Goal: Task Accomplishment & Management: Use online tool/utility

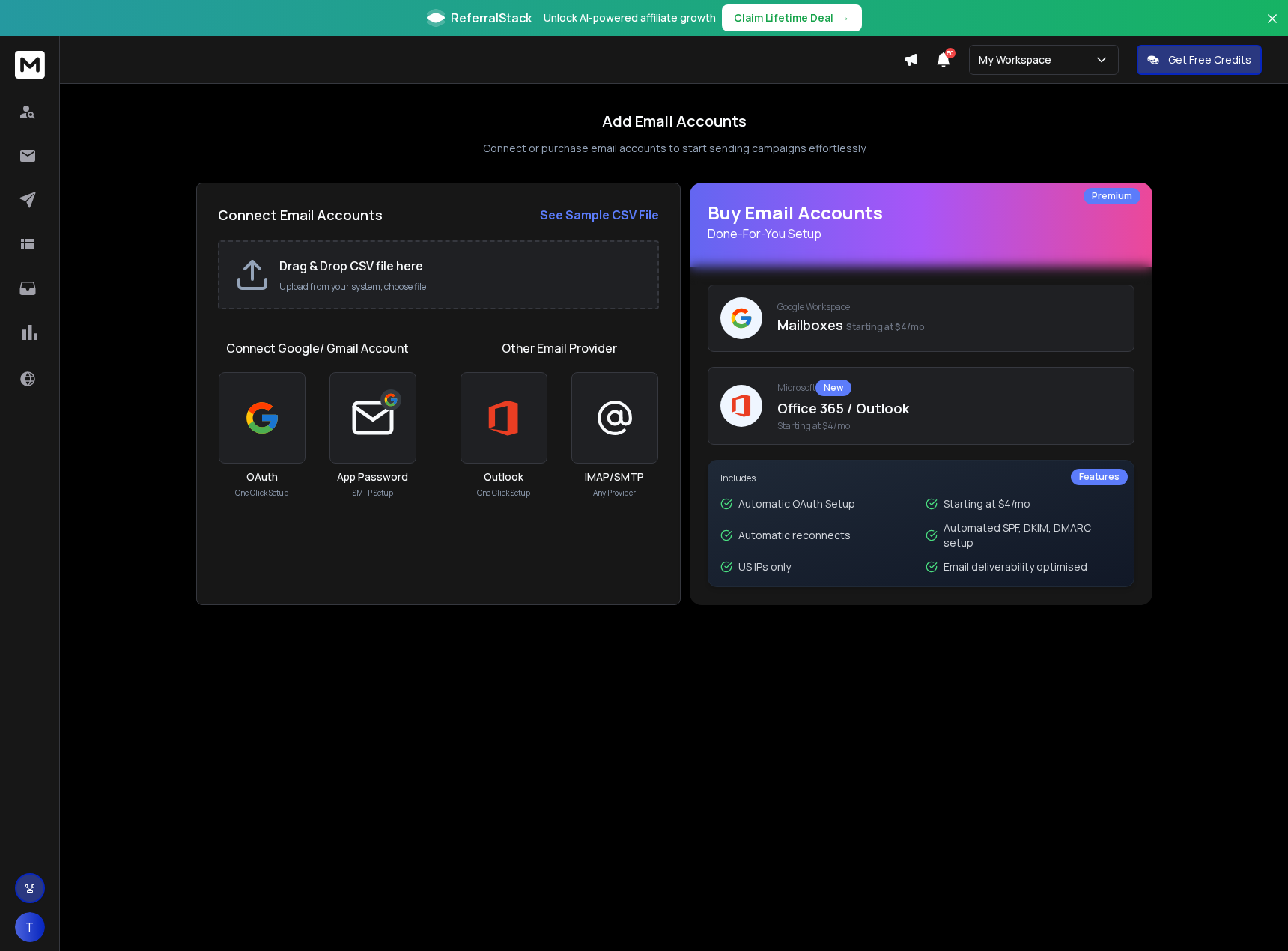
click at [451, 275] on div "Drag & Drop CSV file here Upload from your system, choose file" at bounding box center [461, 275] width 363 height 36
type input "**********"
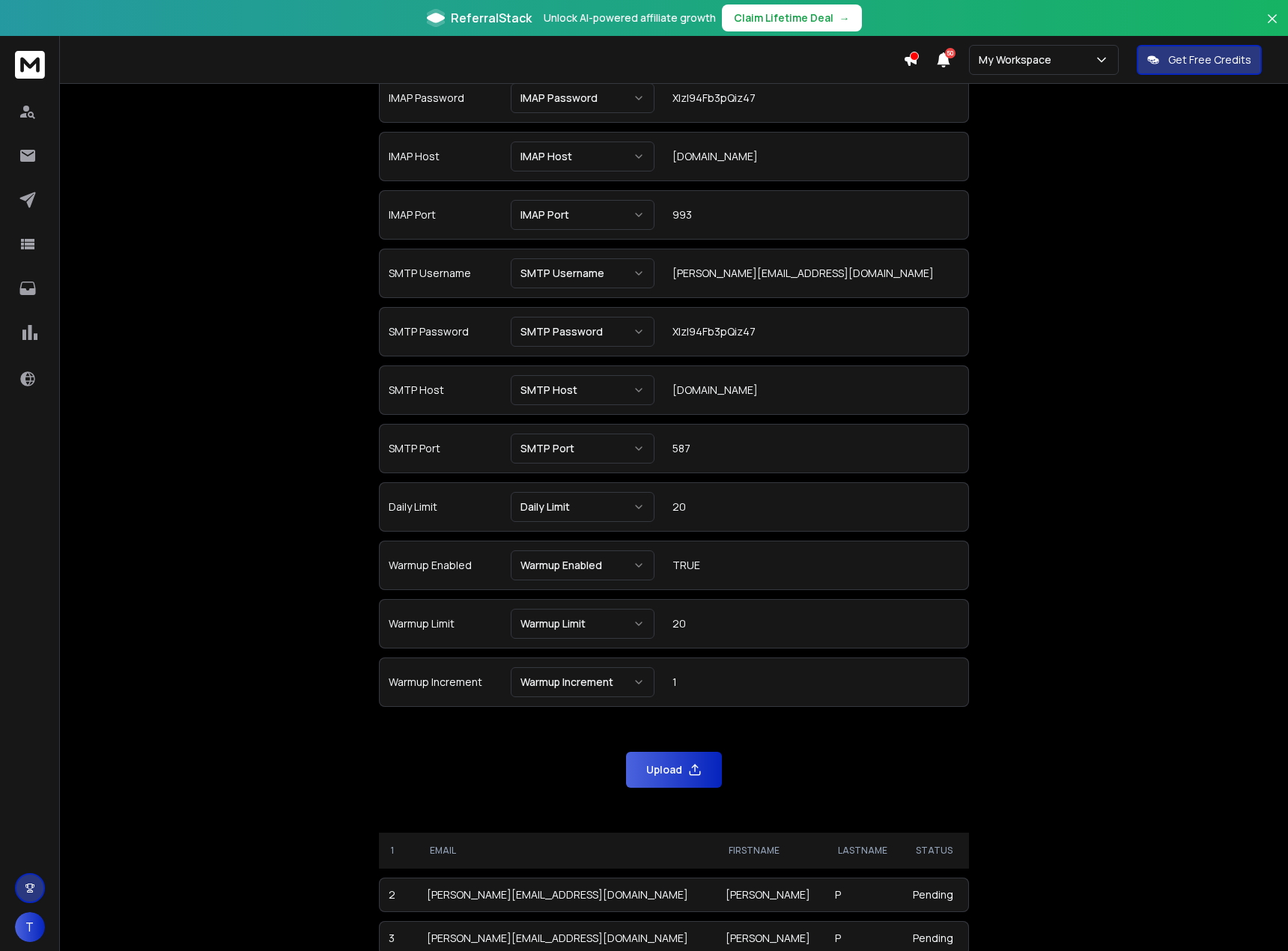
scroll to position [563, 0]
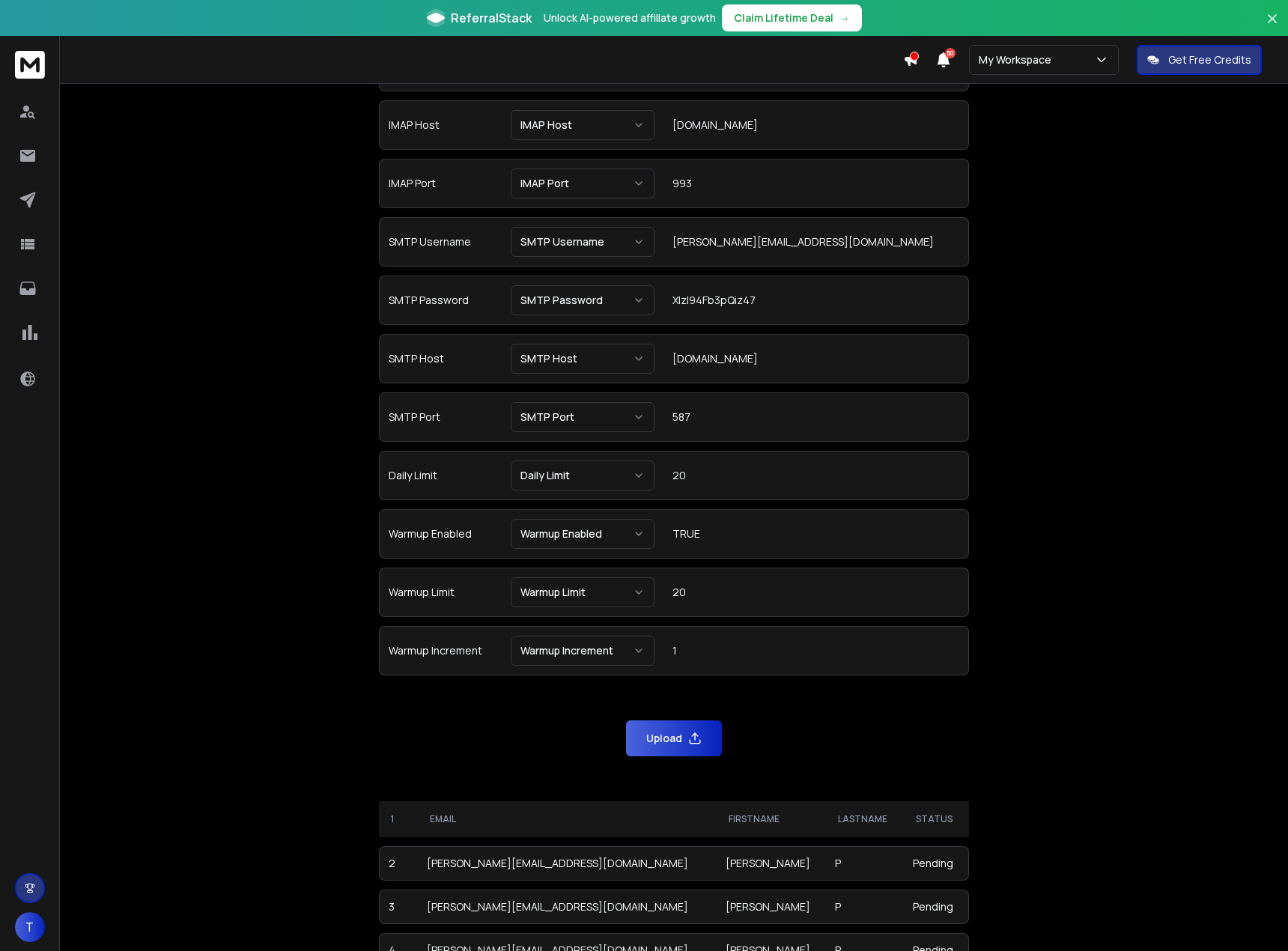
click at [685, 727] on button "Upload" at bounding box center [673, 738] width 96 height 36
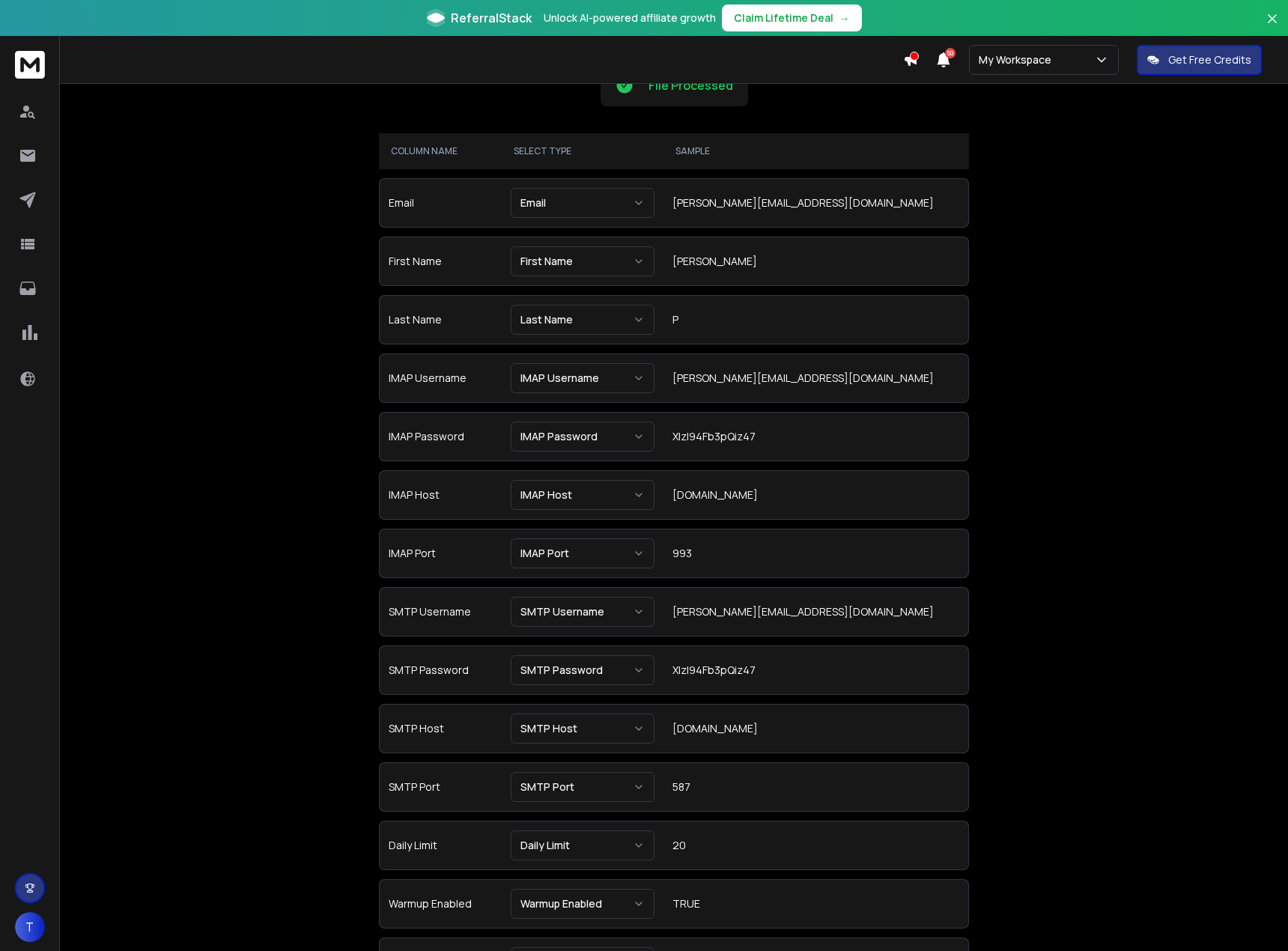
scroll to position [197, 0]
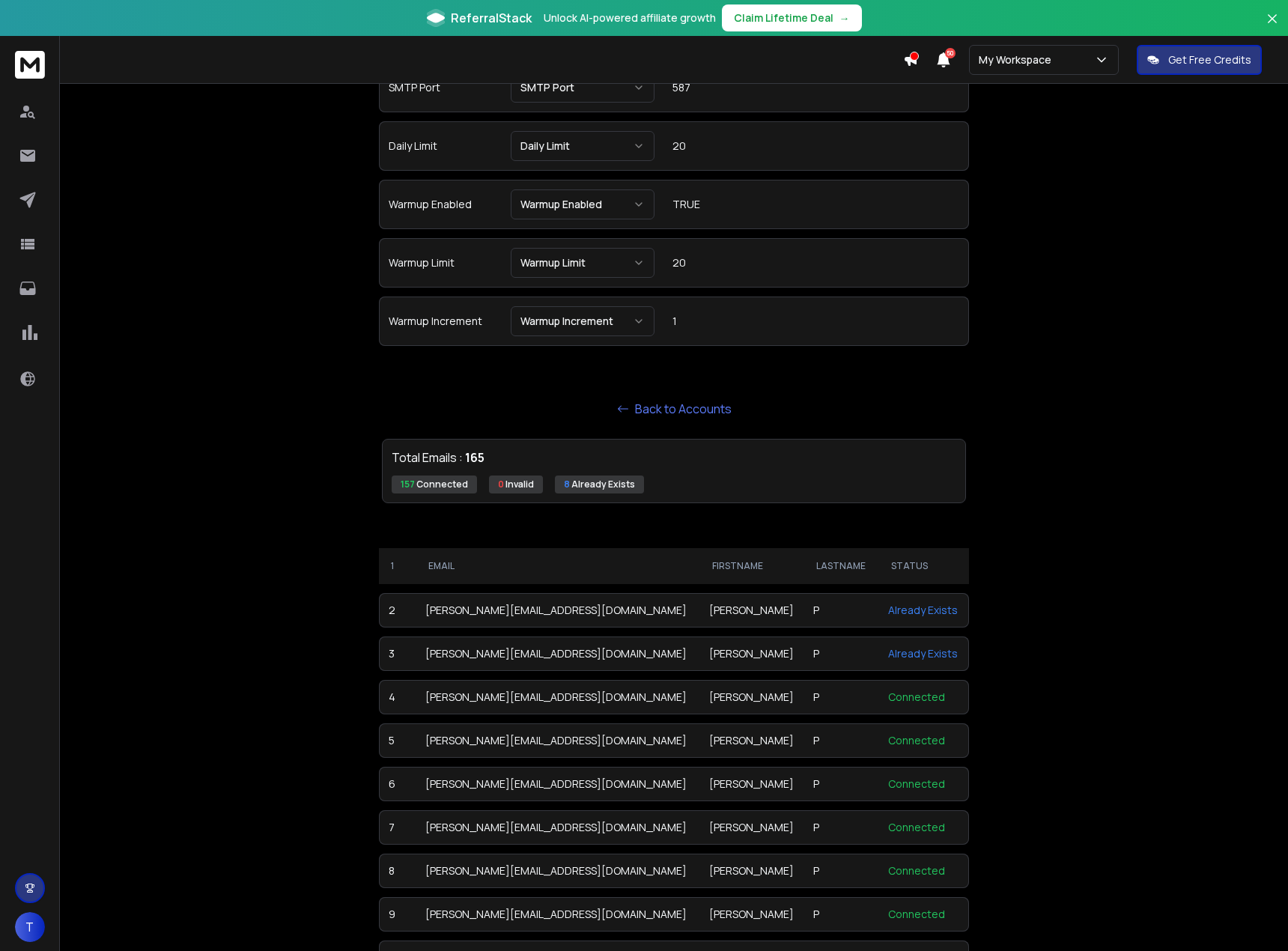
scroll to position [0, 0]
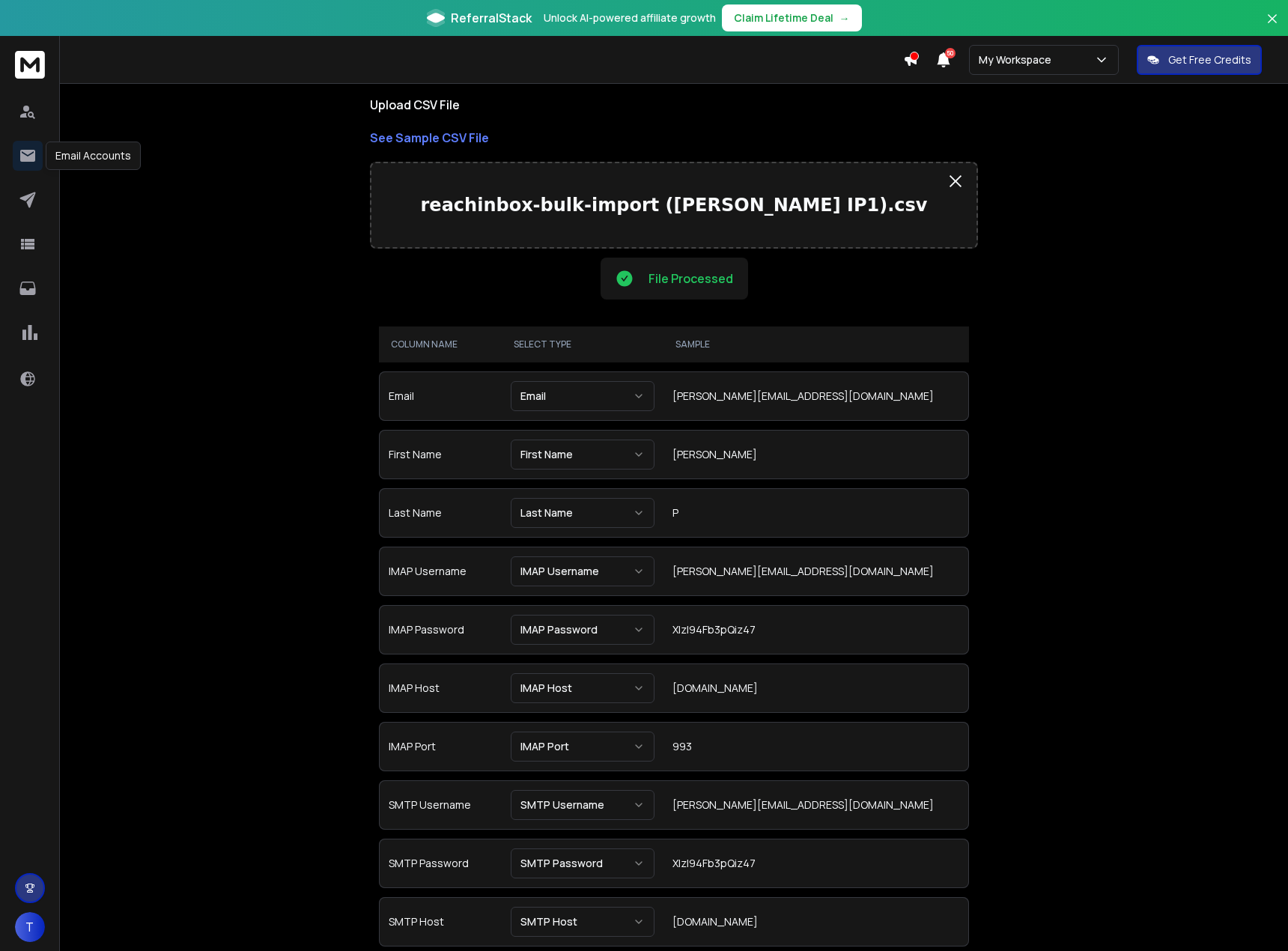
click at [30, 163] on icon at bounding box center [28, 156] width 18 height 18
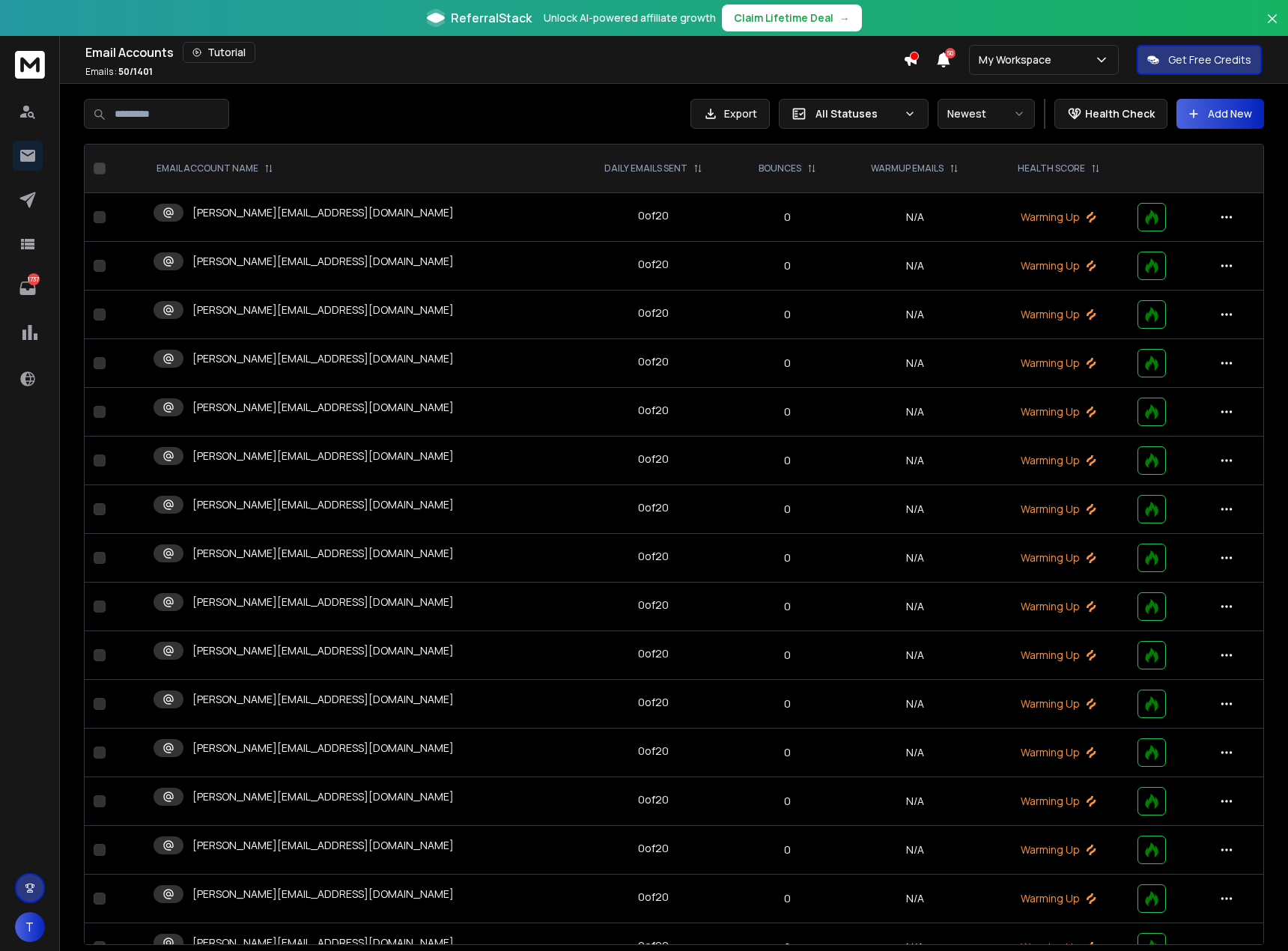
click at [1236, 117] on button "Add New" at bounding box center [1220, 113] width 87 height 30
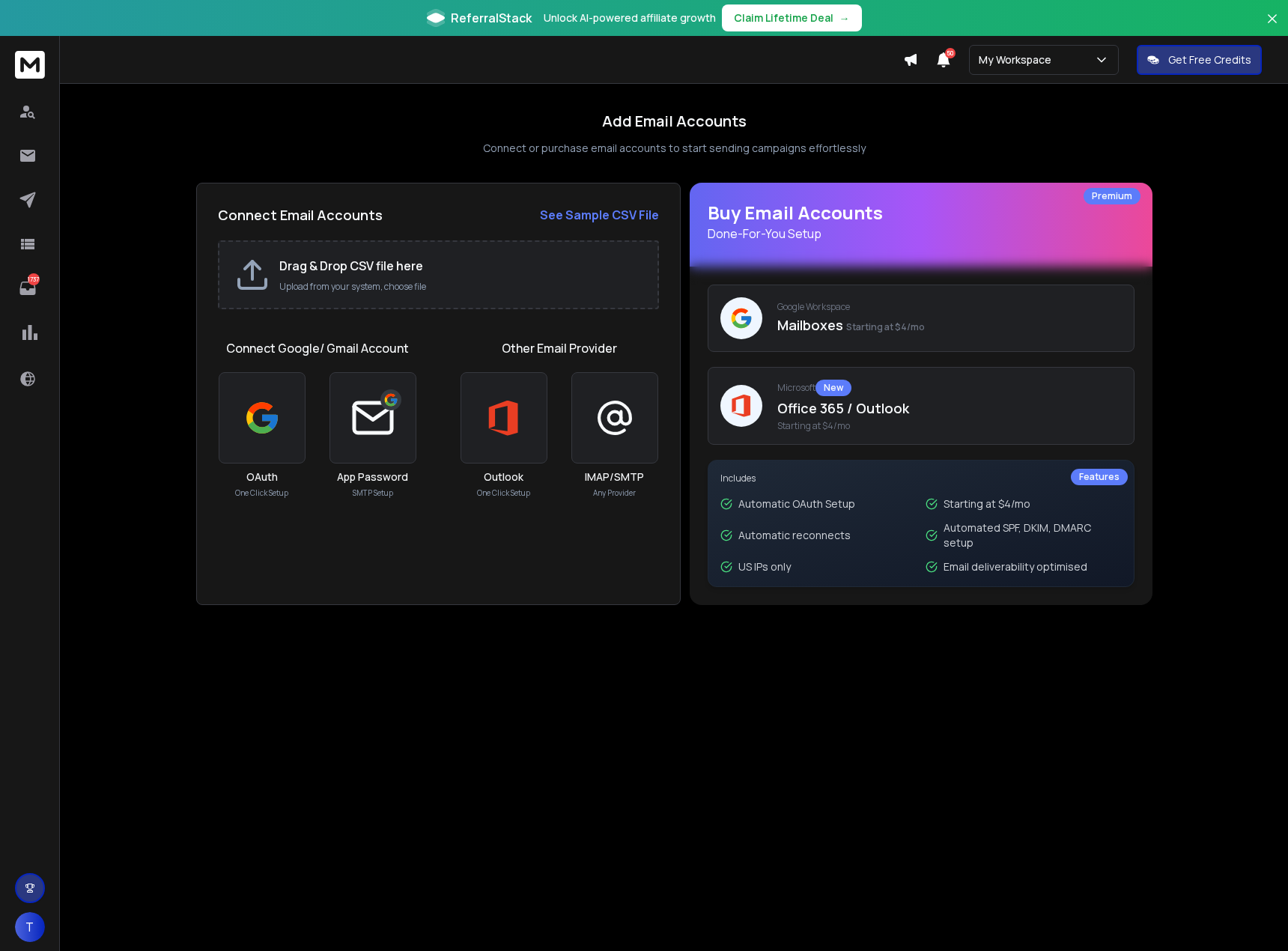
click at [313, 260] on h2 "Drag & Drop CSV file here" at bounding box center [461, 265] width 363 height 18
type input "**********"
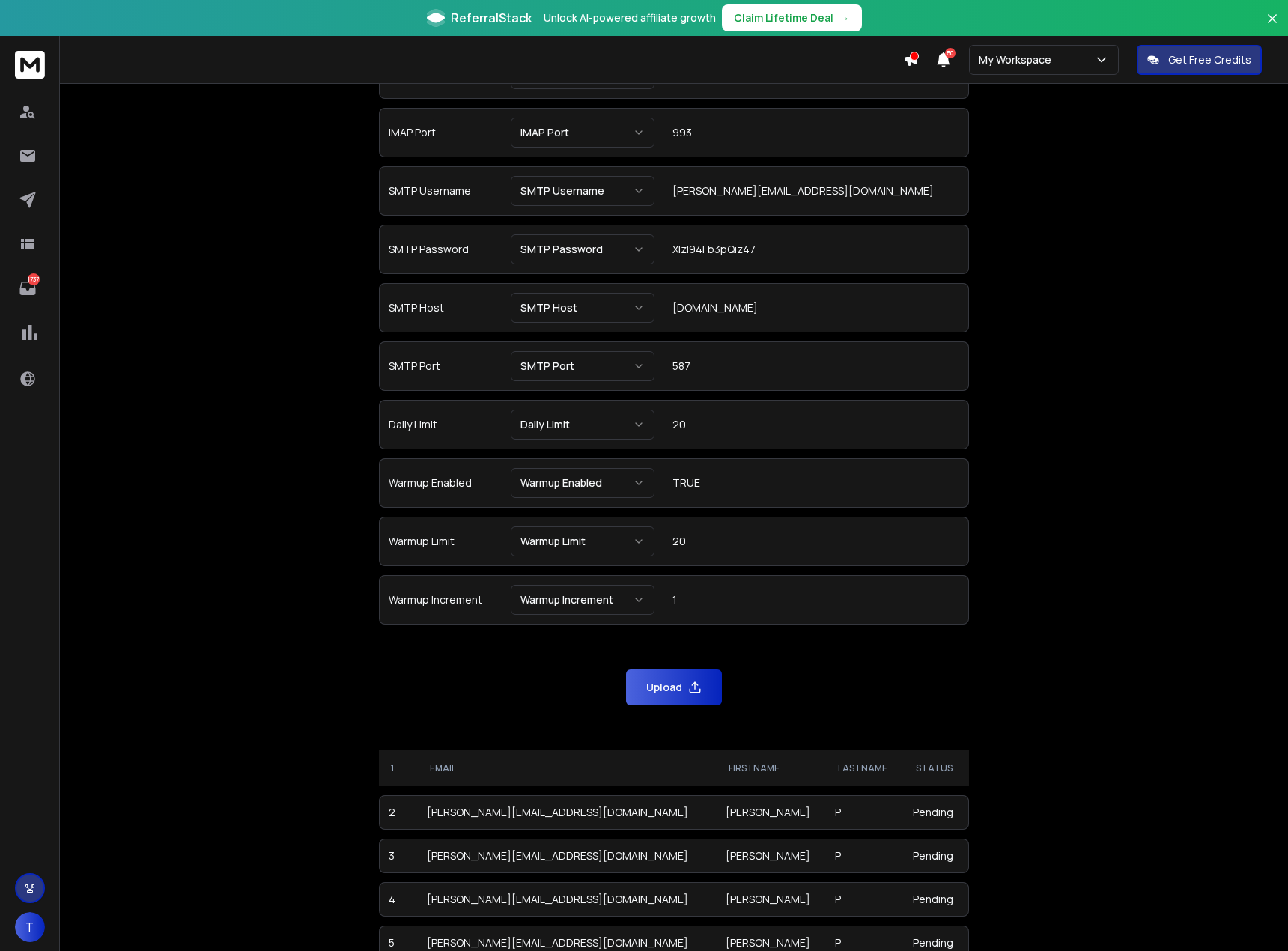
scroll to position [695, 0]
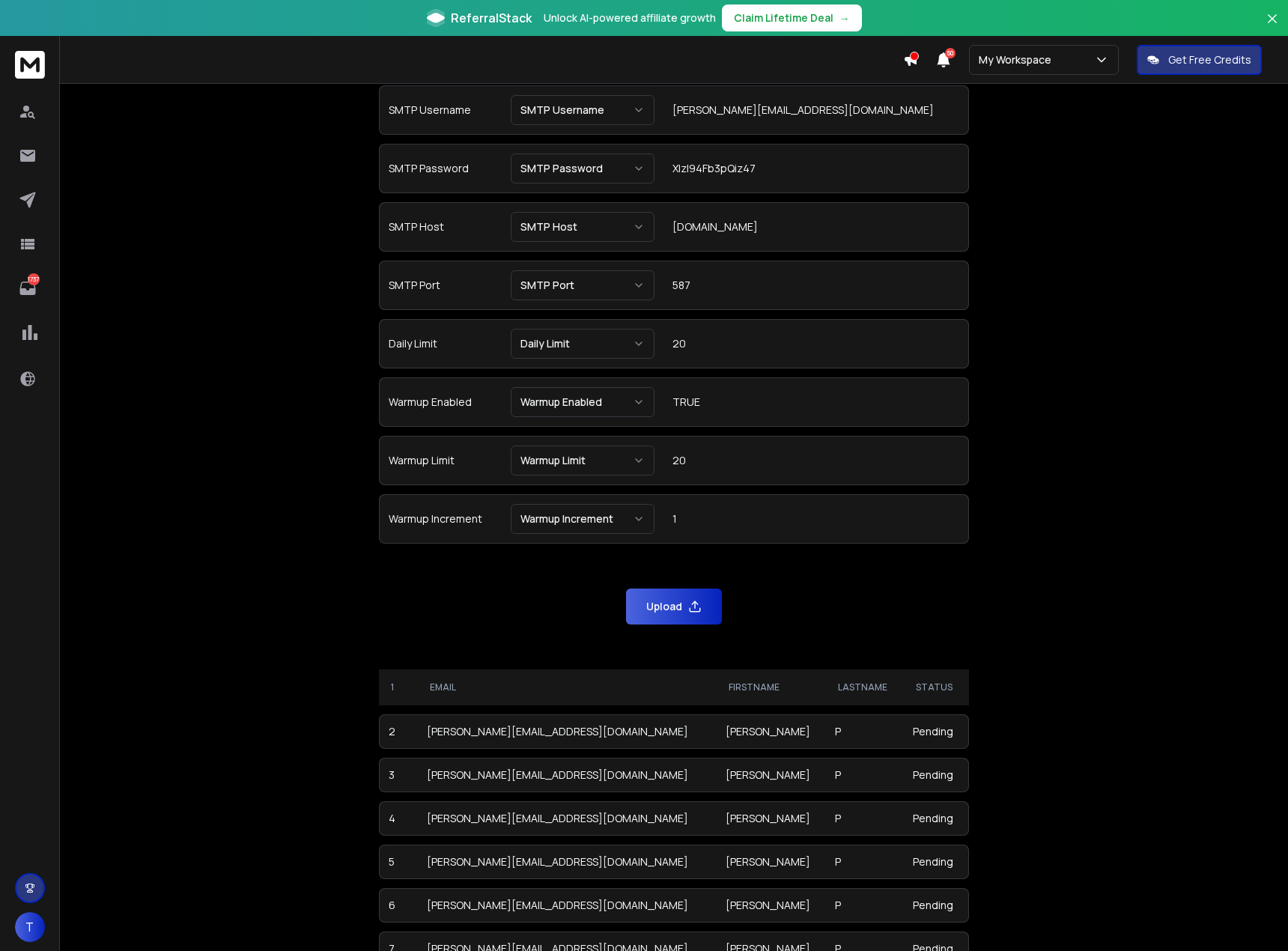
click at [694, 621] on button "Upload" at bounding box center [673, 607] width 96 height 36
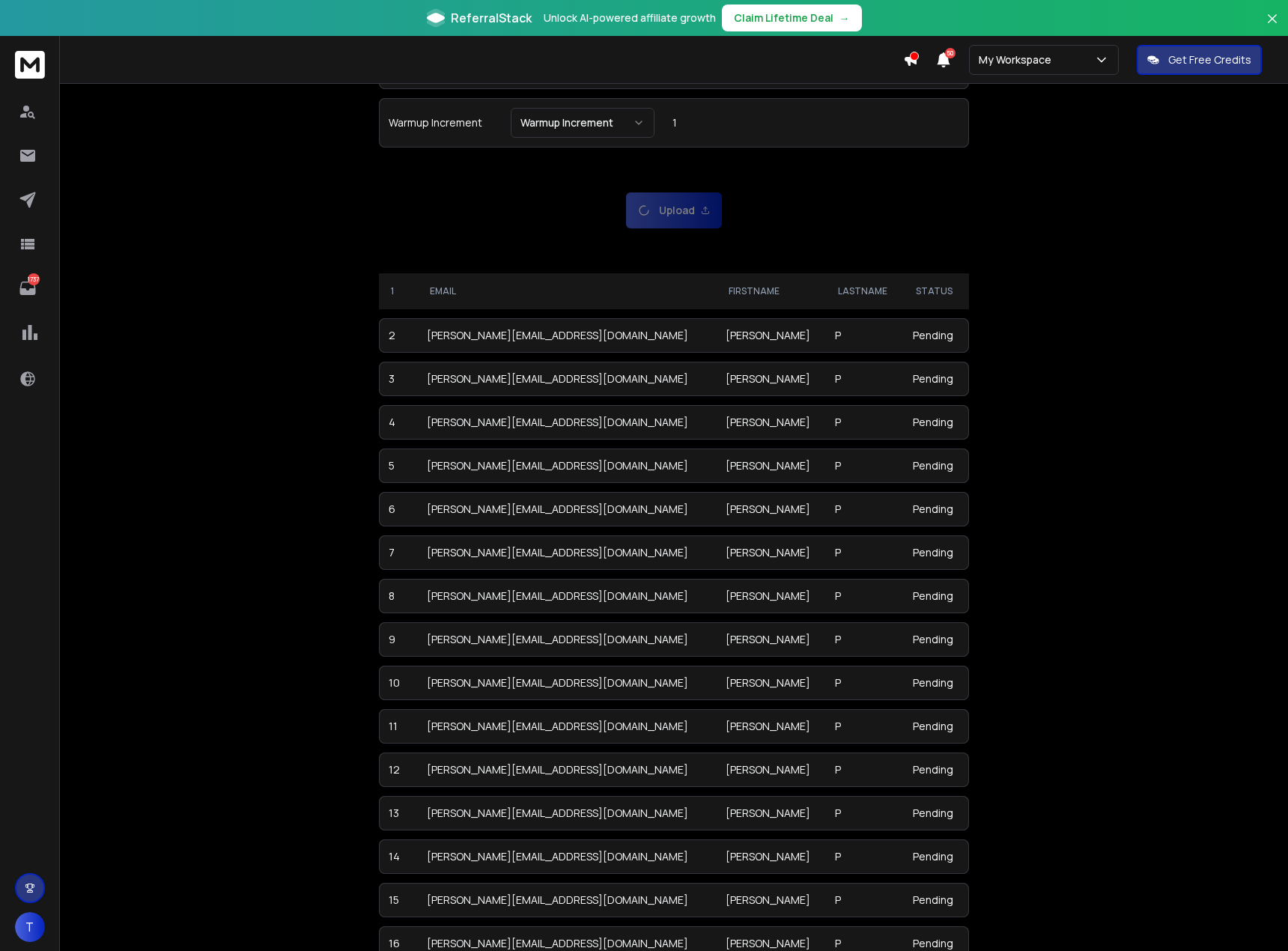
scroll to position [1101, 0]
